Goal: Task Accomplishment & Management: Use online tool/utility

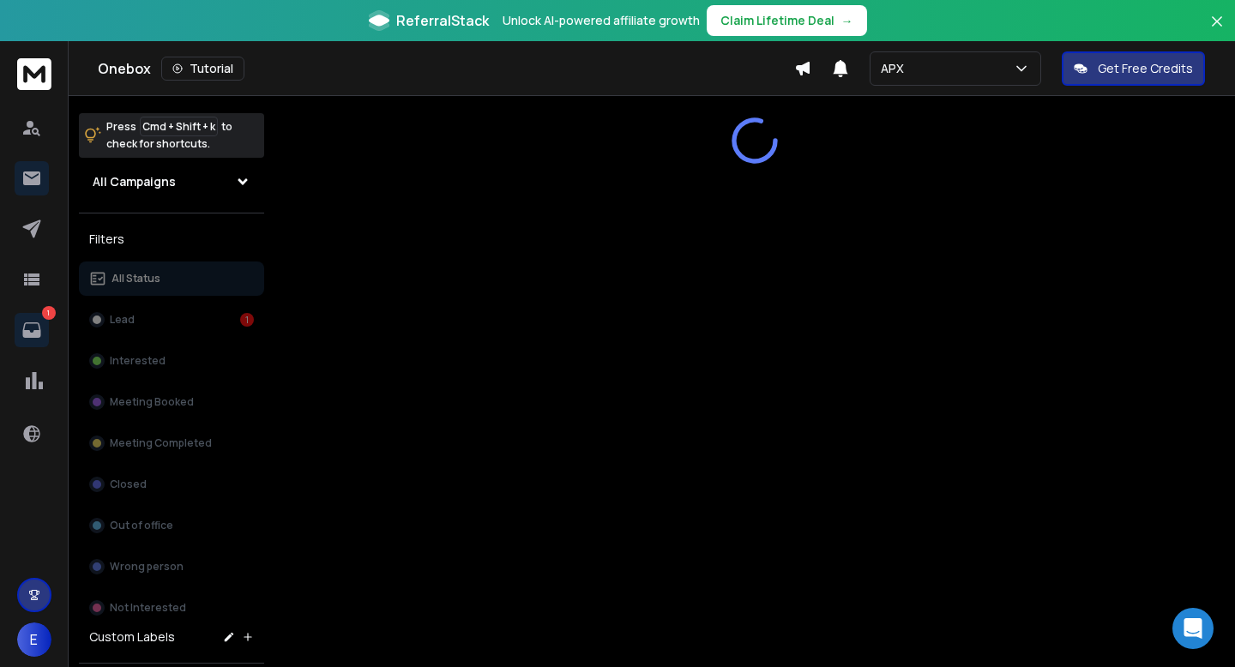
click at [39, 189] on link at bounding box center [32, 178] width 34 height 34
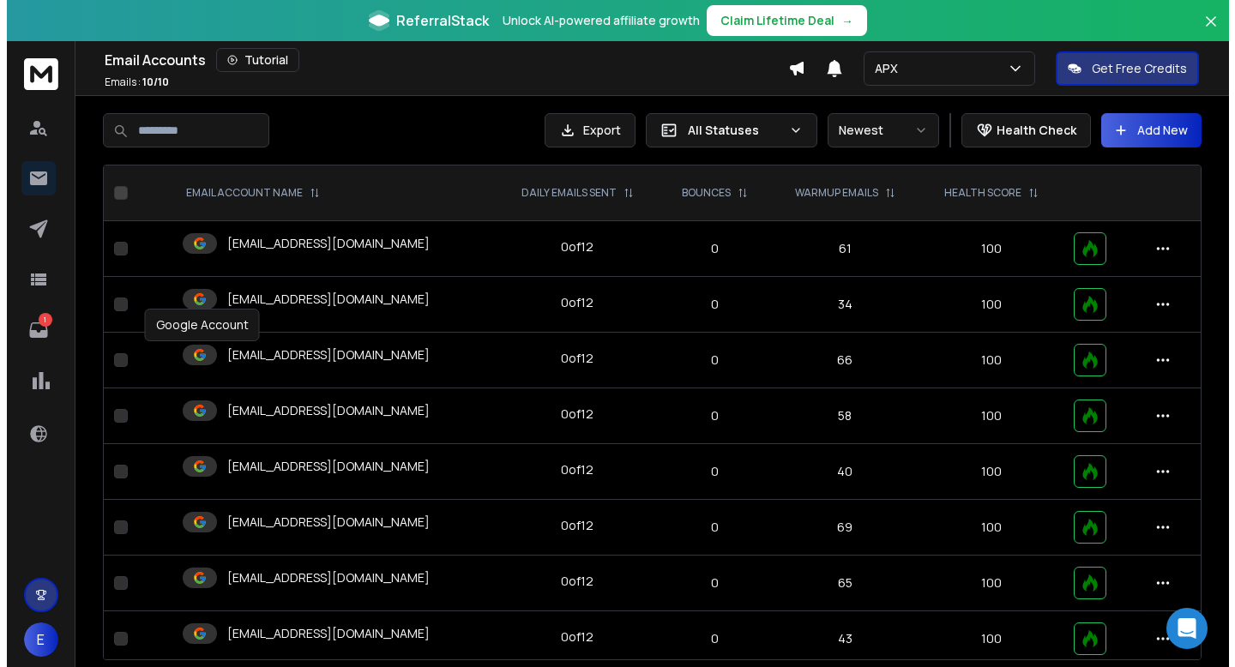
scroll to position [132, 0]
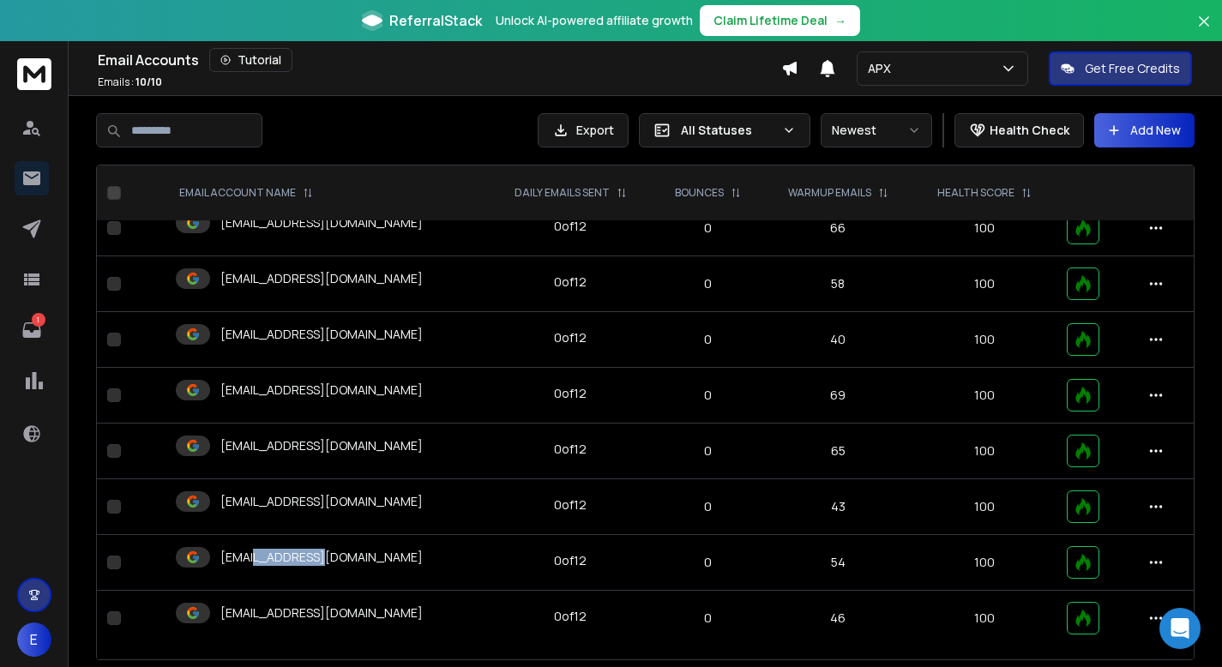
drag, startPoint x: 343, startPoint y: 564, endPoint x: 265, endPoint y: 557, distance: 78.4
click at [265, 557] on div "[EMAIL_ADDRESS][DOMAIN_NAME]" at bounding box center [327, 557] width 303 height 21
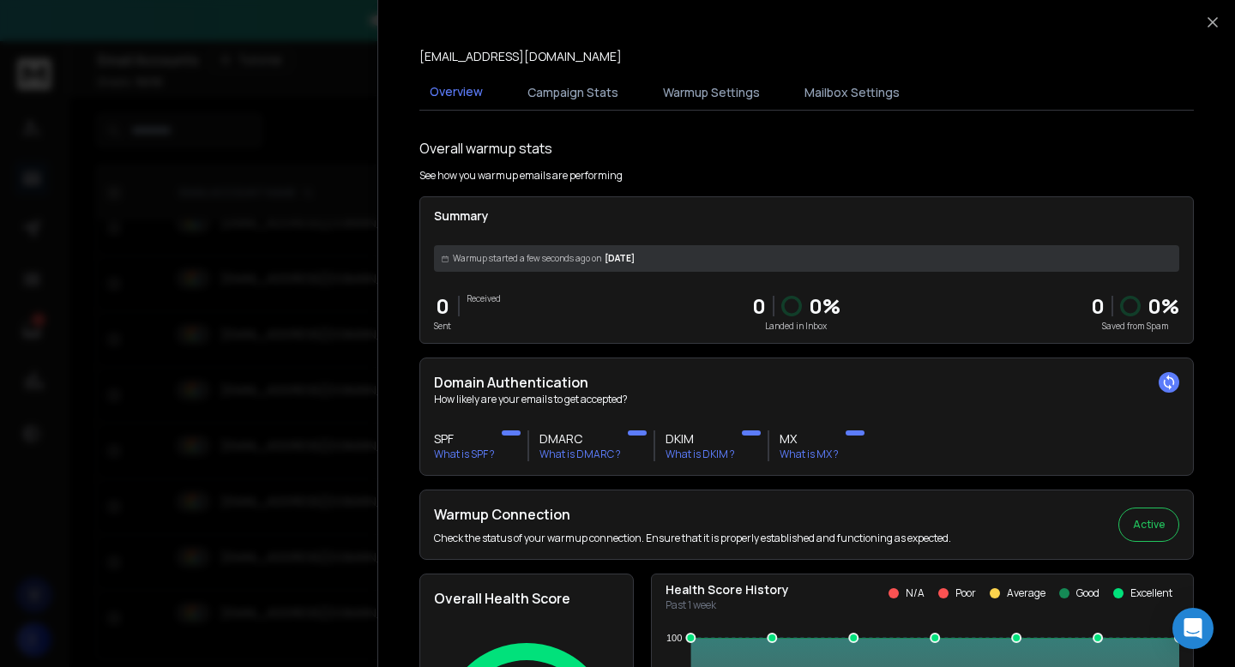
click at [289, 342] on div at bounding box center [617, 333] width 1235 height 667
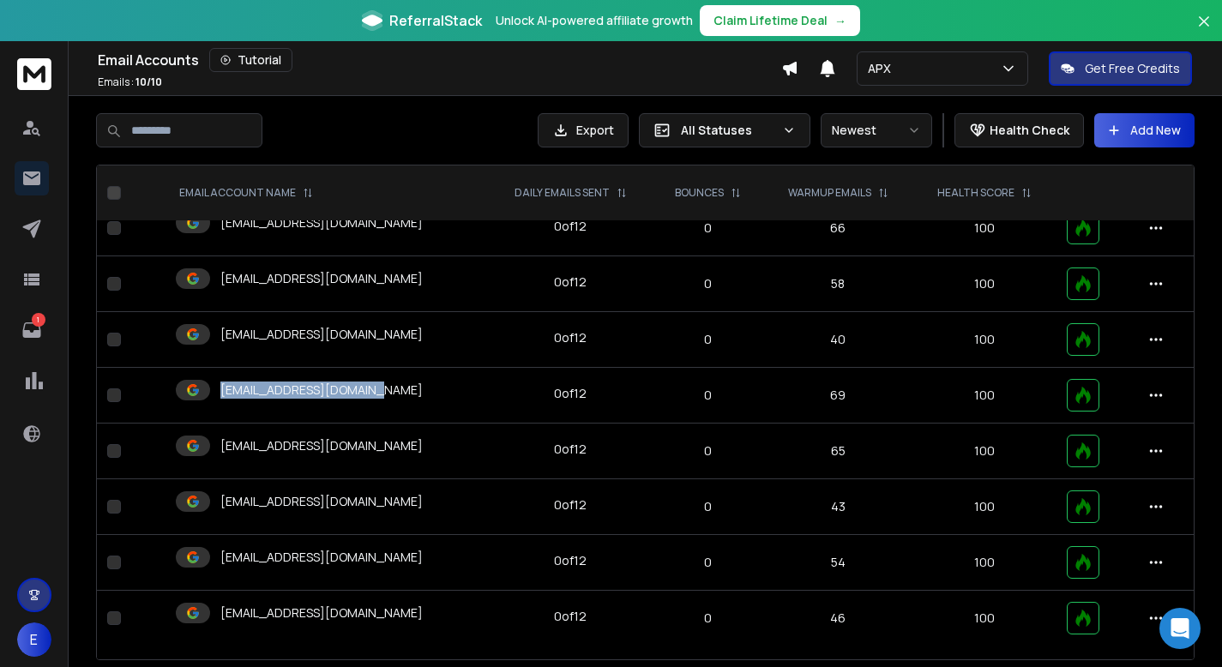
drag, startPoint x: 370, startPoint y: 401, endPoint x: 219, endPoint y: 396, distance: 151.1
click at [219, 396] on td "[EMAIL_ADDRESS][DOMAIN_NAME]" at bounding box center [327, 396] width 323 height 56
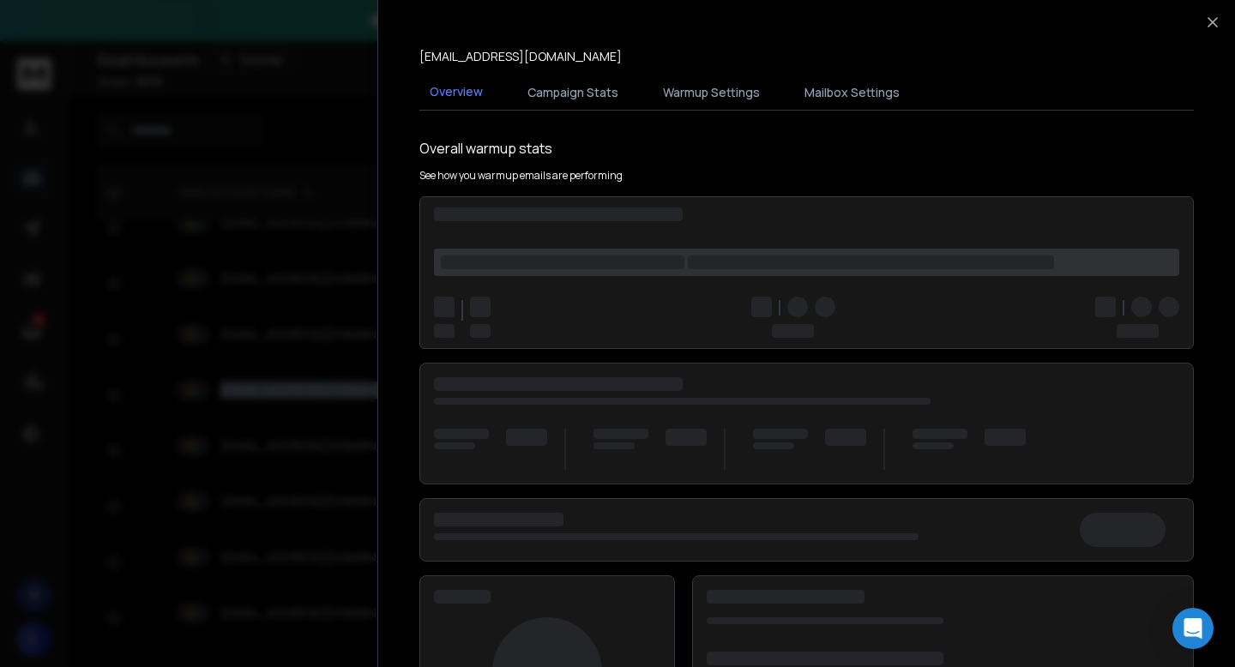
copy p "[EMAIL_ADDRESS][DOMAIN_NAME]"
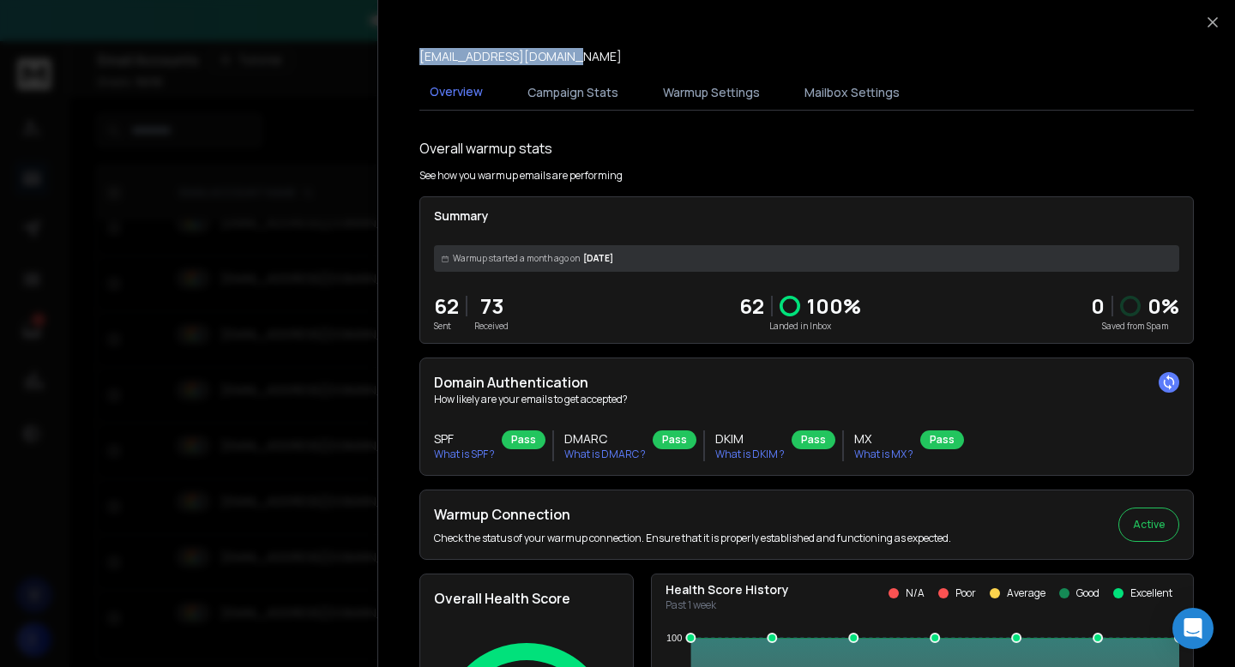
drag, startPoint x: 582, startPoint y: 60, endPoint x: 419, endPoint y: 53, distance: 164.0
copy p "[EMAIL_ADDRESS][DOMAIN_NAME]"
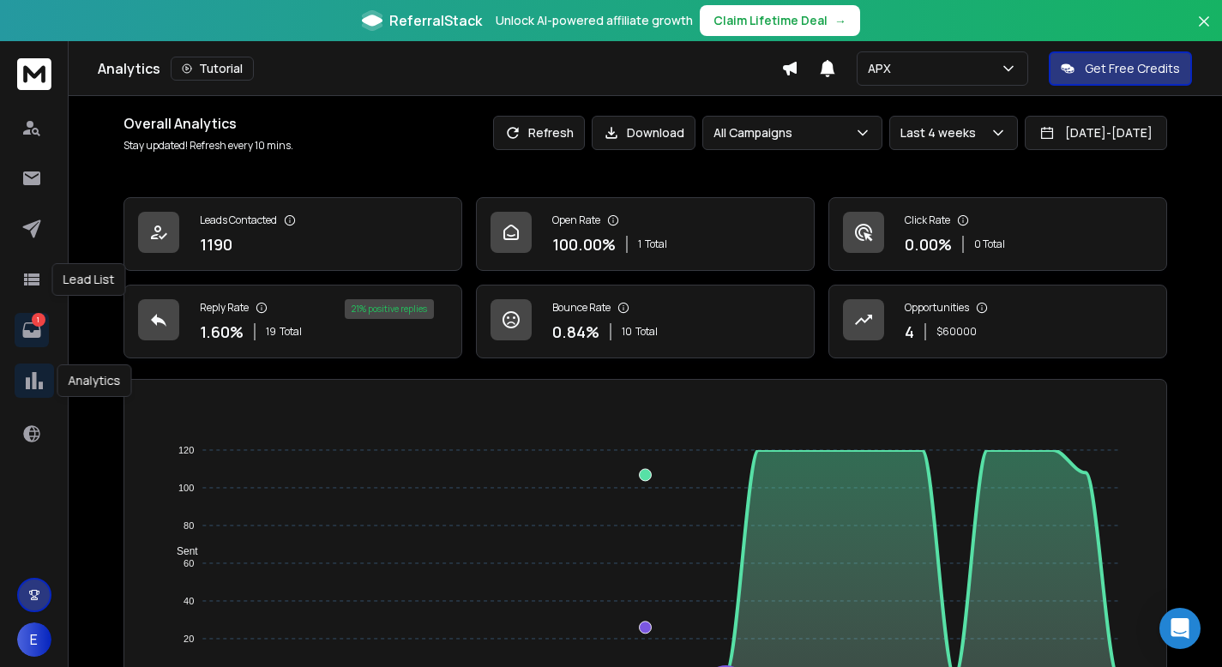
scroll to position [21, 0]
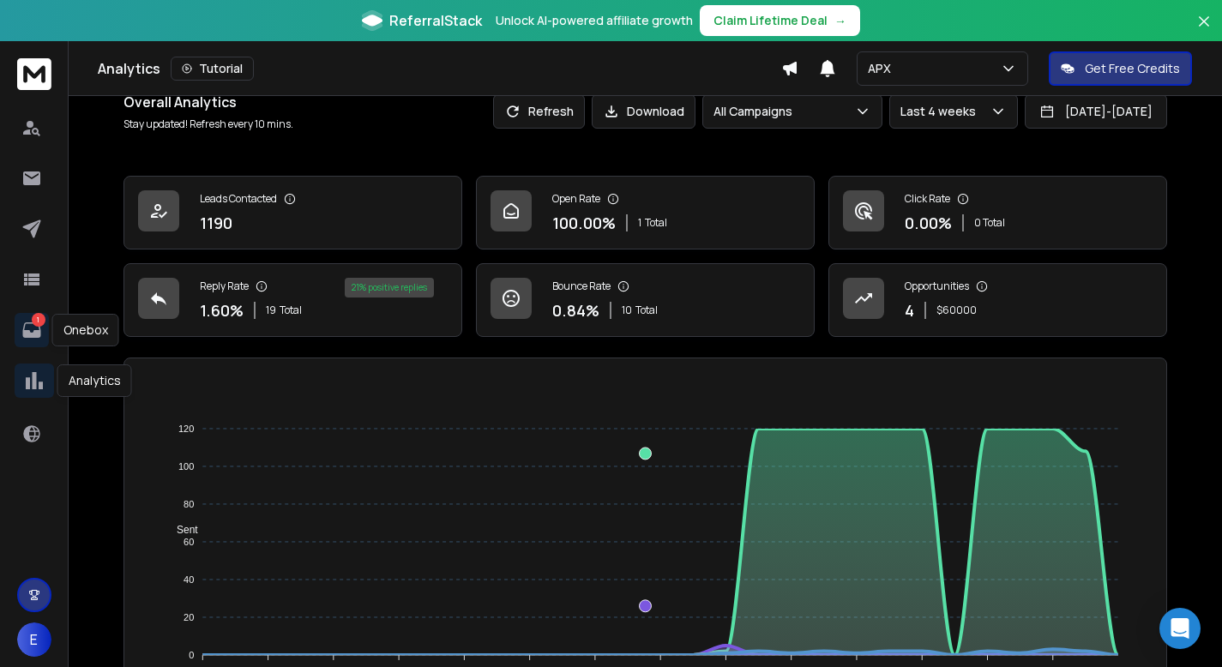
click at [42, 330] on link "1" at bounding box center [32, 330] width 34 height 34
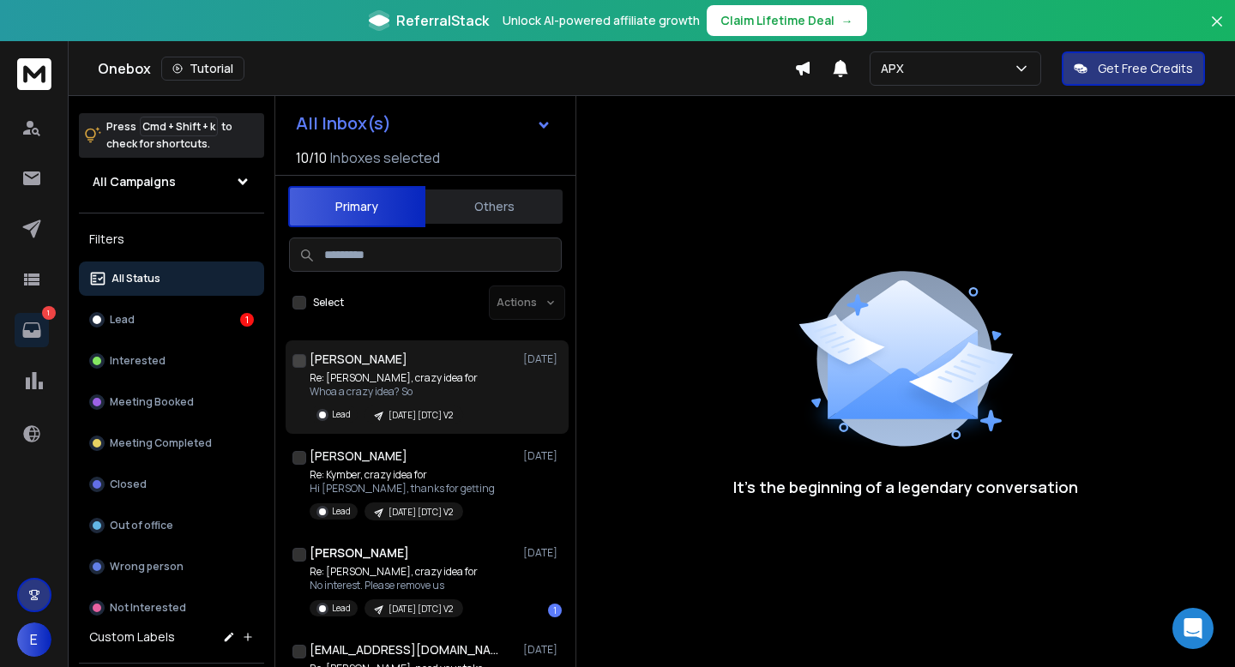
click at [345, 358] on h1 "[PERSON_NAME]" at bounding box center [359, 359] width 98 height 17
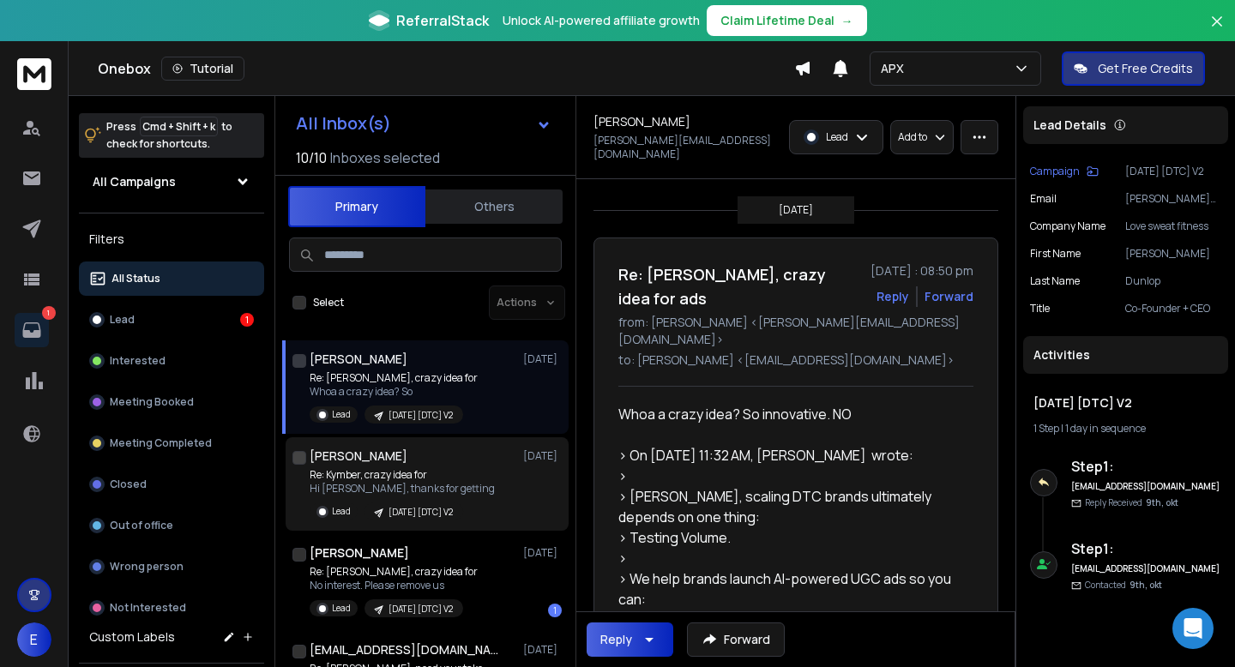
click at [471, 459] on div "[PERSON_NAME] [DATE]" at bounding box center [436, 456] width 252 height 17
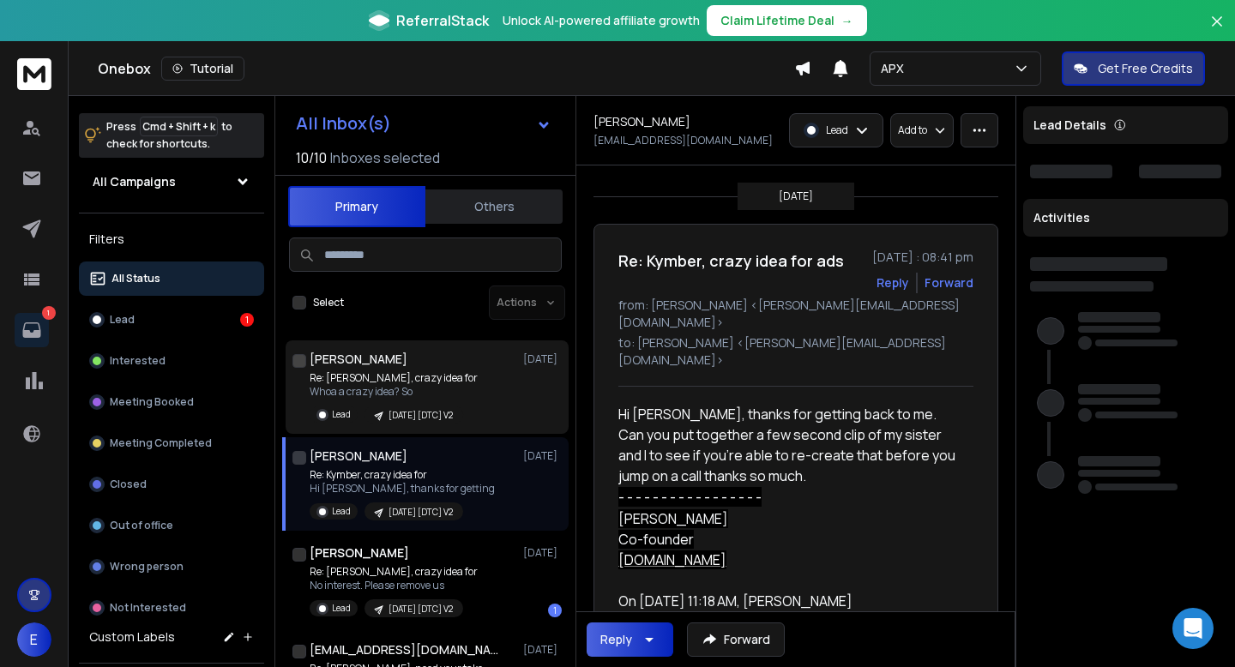
click at [471, 431] on div "[PERSON_NAME] [DATE] Re: [PERSON_NAME], crazy idea for Whoa a crazy idea? So Le…" at bounding box center [427, 388] width 283 height 94
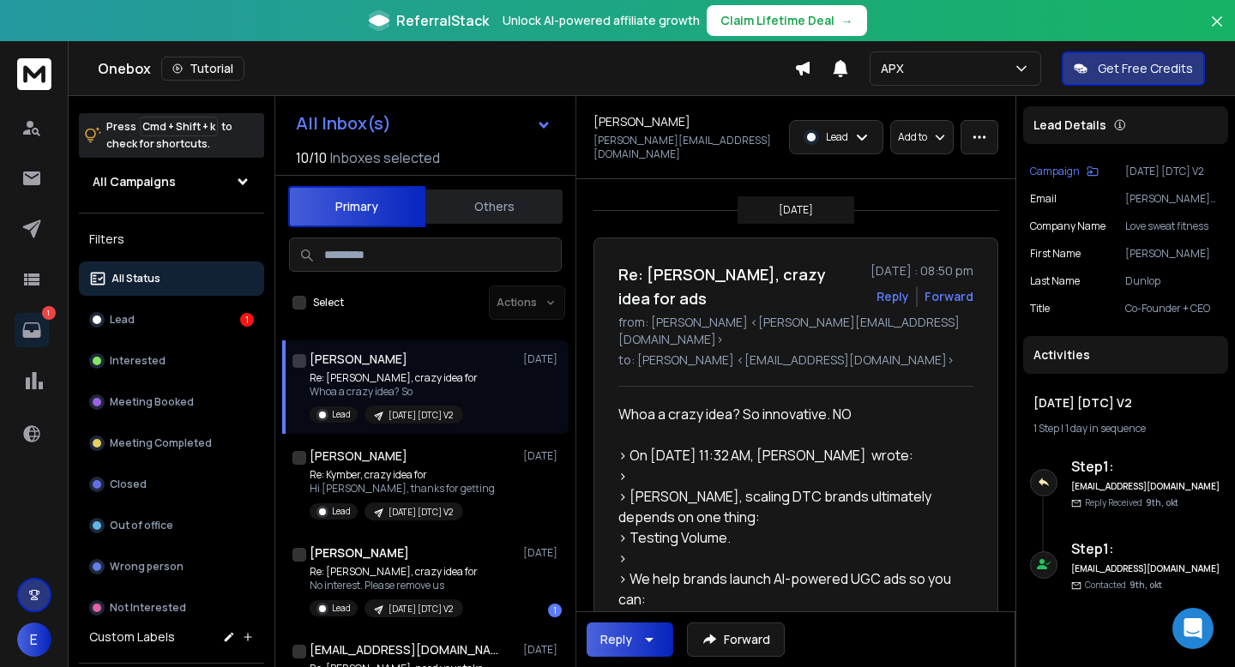
click at [543, 211] on button "Others" at bounding box center [493, 207] width 137 height 38
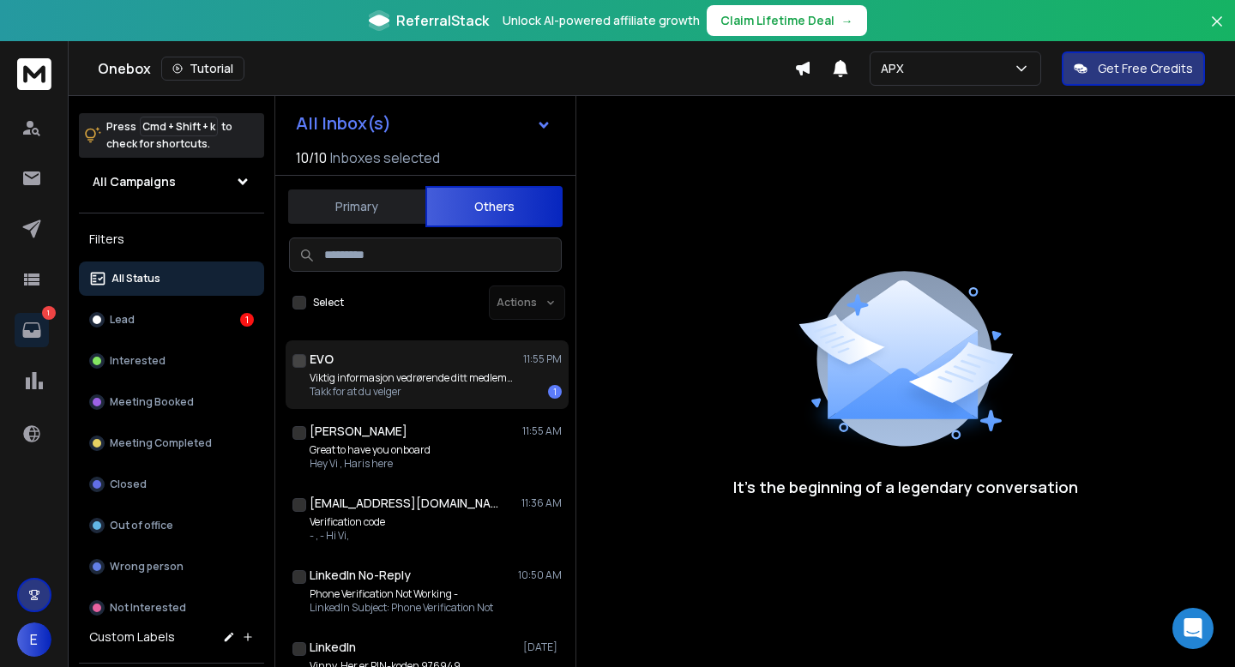
click at [419, 397] on p "Takk for at du velger" at bounding box center [413, 392] width 206 height 14
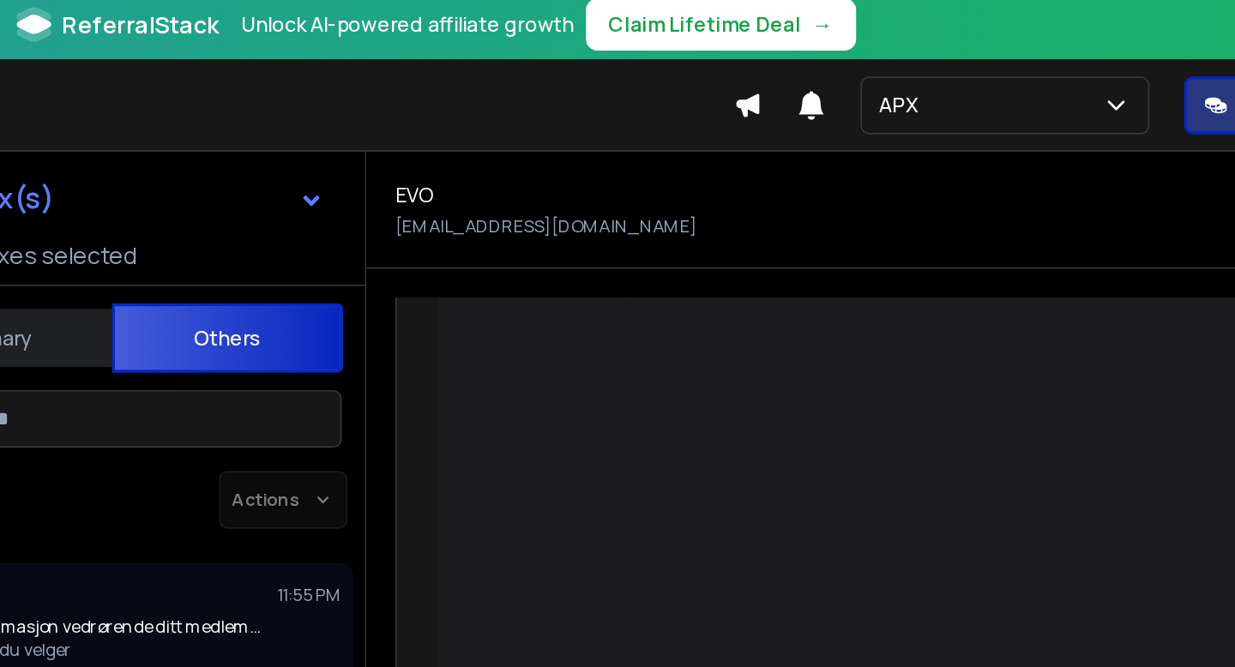
scroll to position [4356, 0]
